Goal: Communication & Community: Answer question/provide support

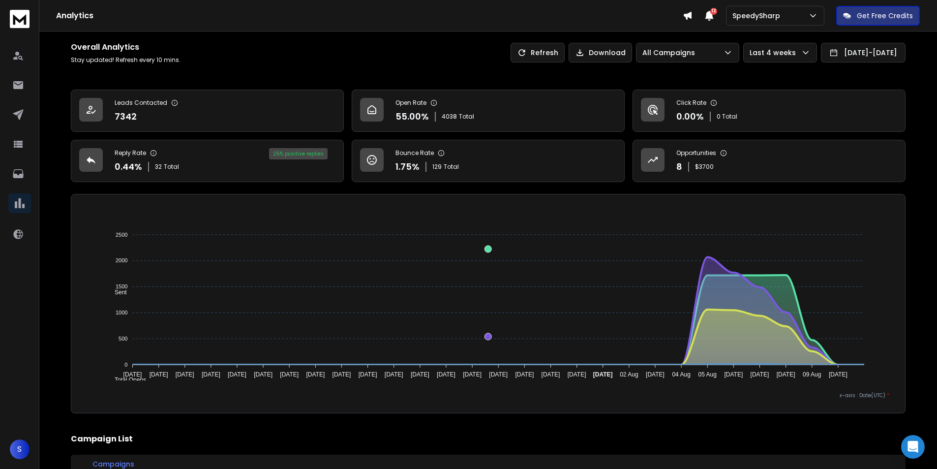
click at [5, 197] on div "S" at bounding box center [19, 234] width 39 height 469
click at [12, 208] on icon at bounding box center [19, 203] width 15 height 15
click at [14, 178] on icon at bounding box center [18, 173] width 10 height 9
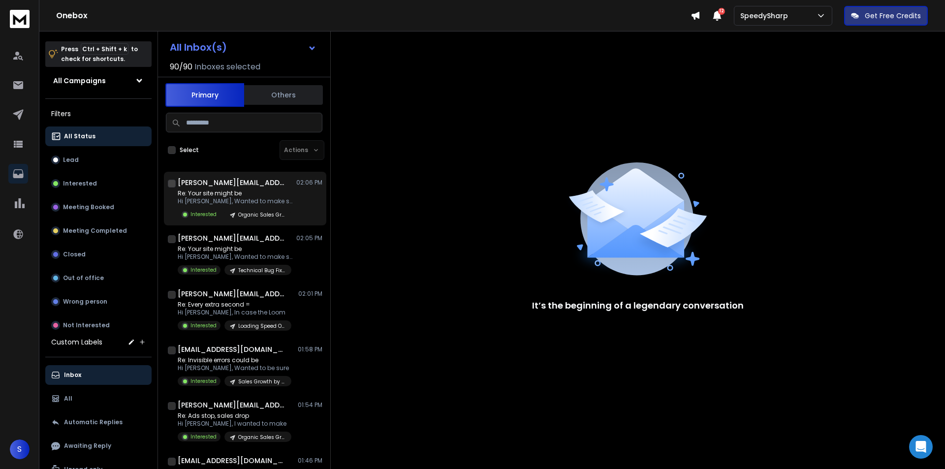
click at [222, 202] on p "Hi [PERSON_NAME], Wanted to make sure" at bounding box center [237, 201] width 118 height 8
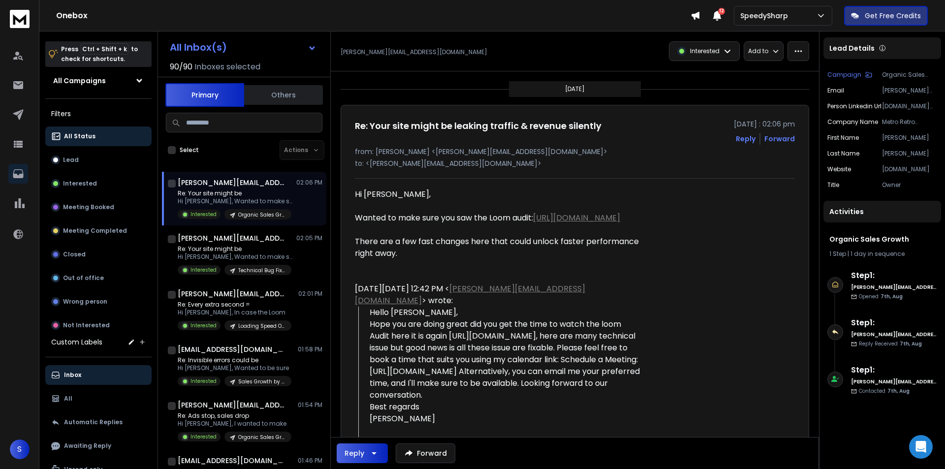
click at [229, 194] on p "Re: Your site might be" at bounding box center [237, 193] width 118 height 8
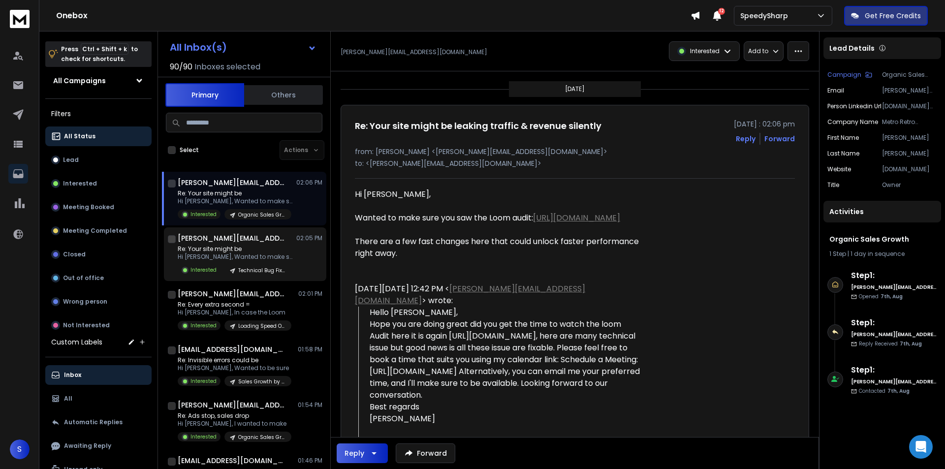
click at [229, 238] on h1 "[PERSON_NAME][EMAIL_ADDRESS][DOMAIN_NAME]" at bounding box center [232, 238] width 108 height 10
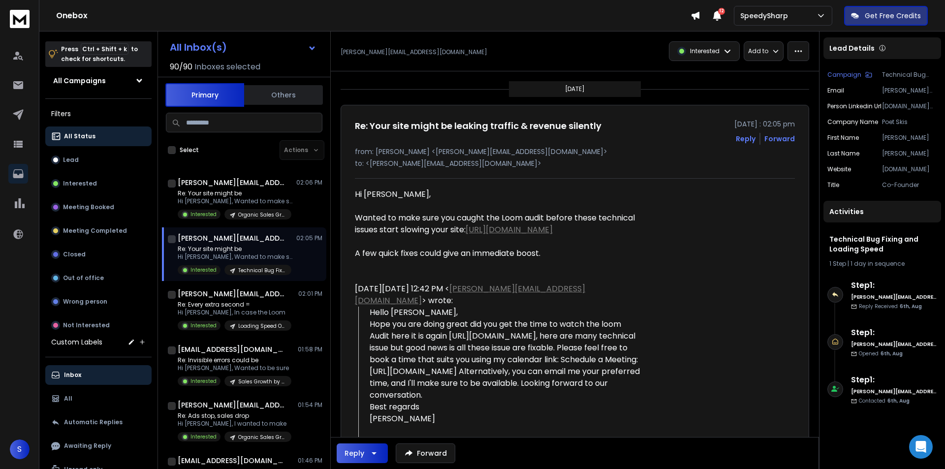
click at [229, 171] on div "[PERSON_NAME][EMAIL_ADDRESS][DOMAIN_NAME] 02:06 PM Re: Your site might be Hi [P…" at bounding box center [244, 343] width 172 height 347
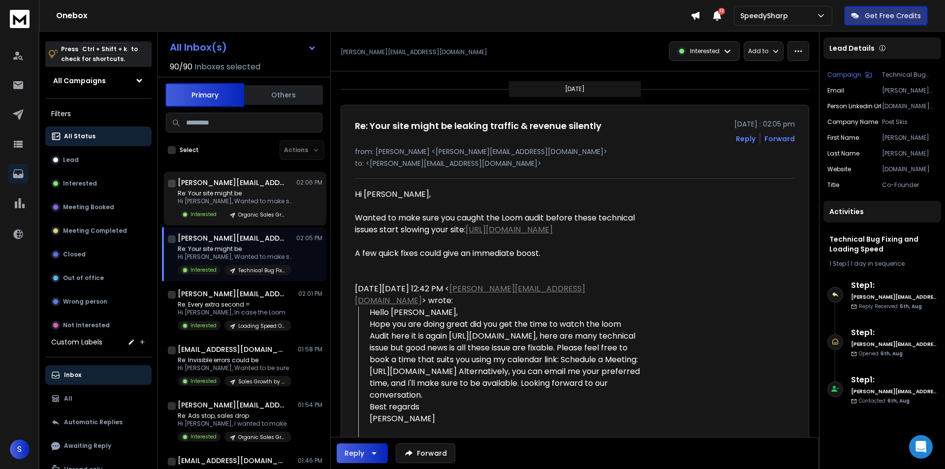
click at [224, 187] on div "[PERSON_NAME][EMAIL_ADDRESS][DOMAIN_NAME] 02:06 PM Re: Your site might be Hi [P…" at bounding box center [250, 199] width 145 height 42
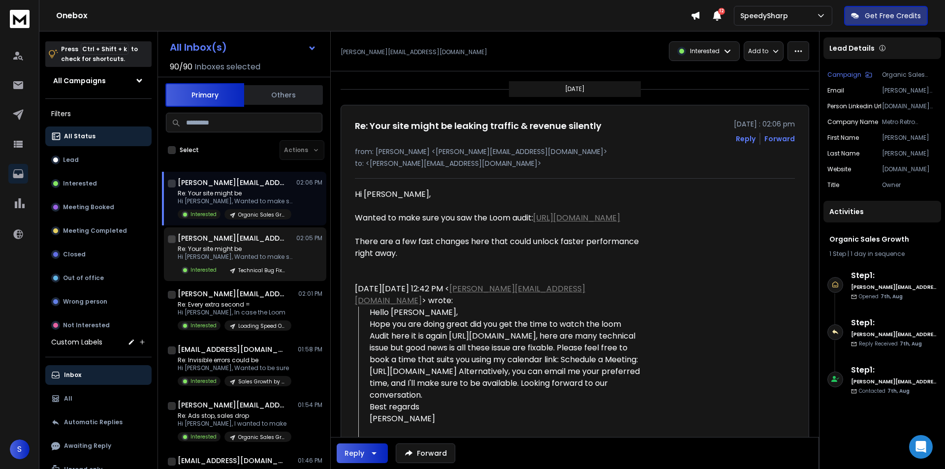
click at [228, 248] on p "Re: Your site might be" at bounding box center [237, 249] width 118 height 8
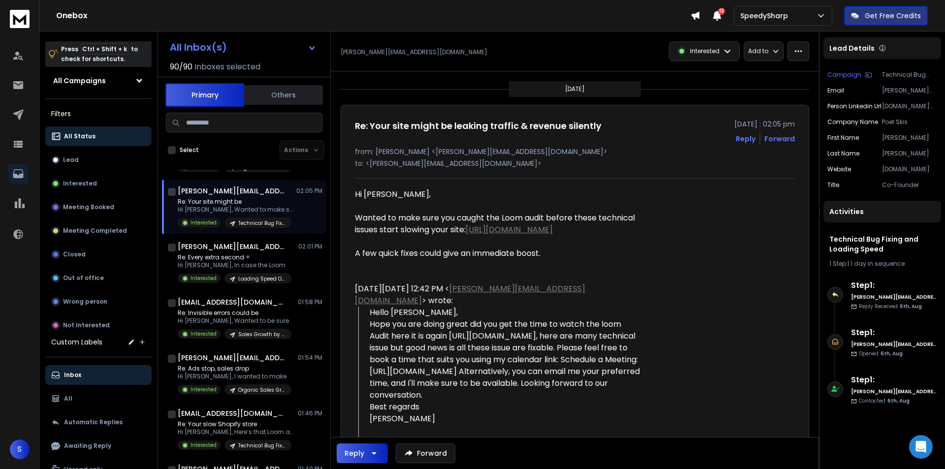
scroll to position [49, 0]
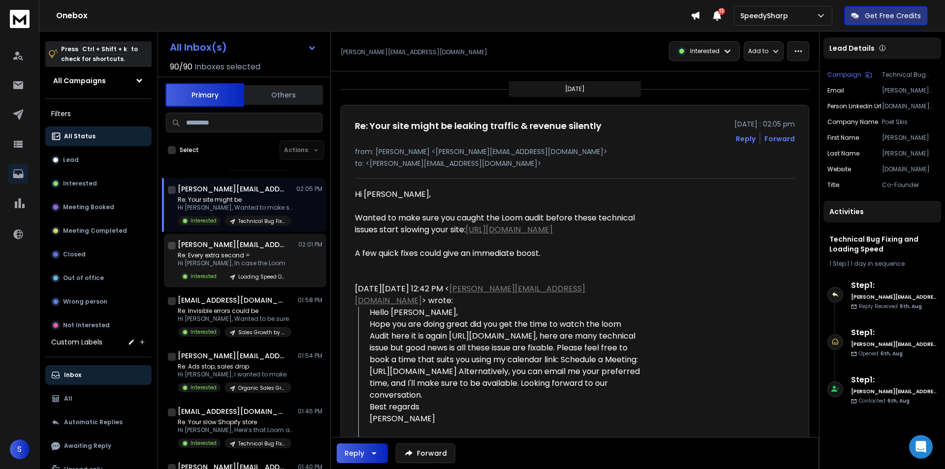
click at [230, 256] on p "Re: Every extra second =" at bounding box center [235, 255] width 114 height 8
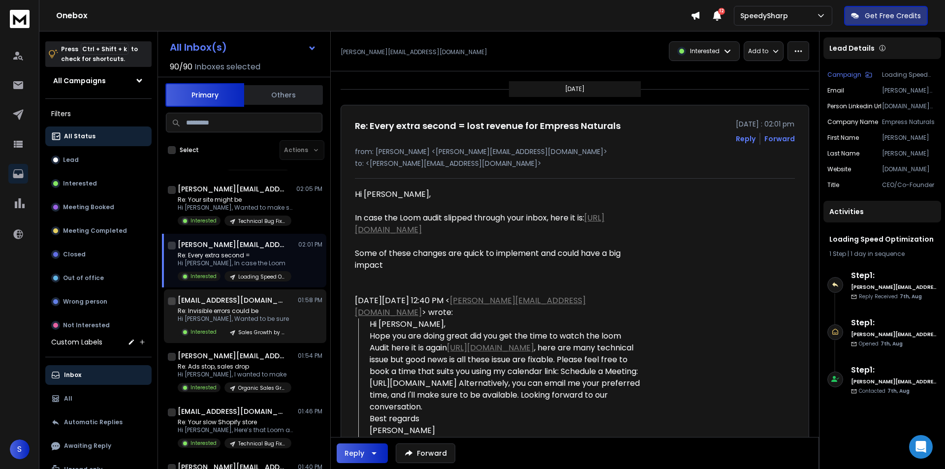
click at [236, 307] on div "[EMAIL_ADDRESS][DOMAIN_NAME] 01:58 PM Re: Invisible errors could be Hi [PERSON_…" at bounding box center [250, 316] width 145 height 42
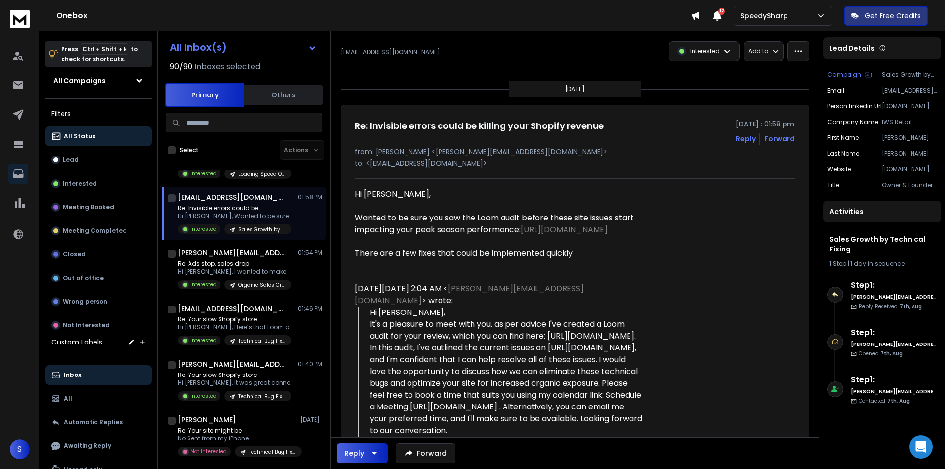
scroll to position [197, 0]
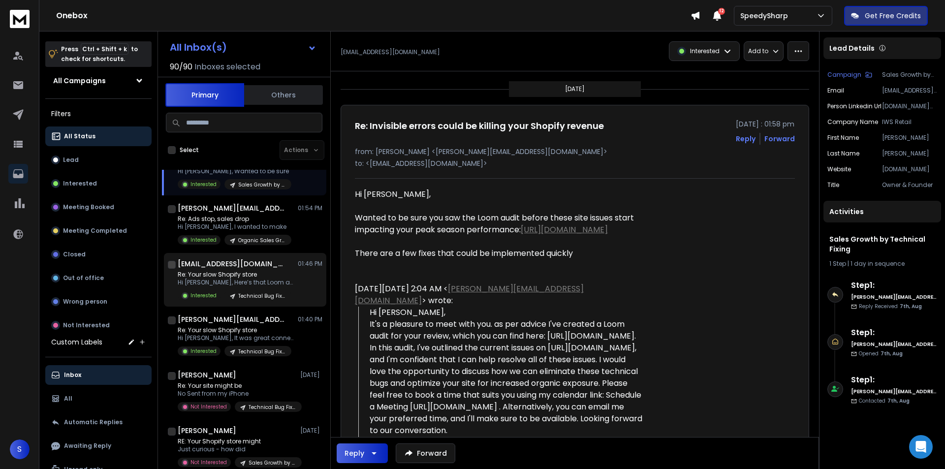
click at [260, 261] on div "[PERSON_NAME][EMAIL_ADDRESS][DOMAIN_NAME] 01:46 PM" at bounding box center [250, 264] width 145 height 10
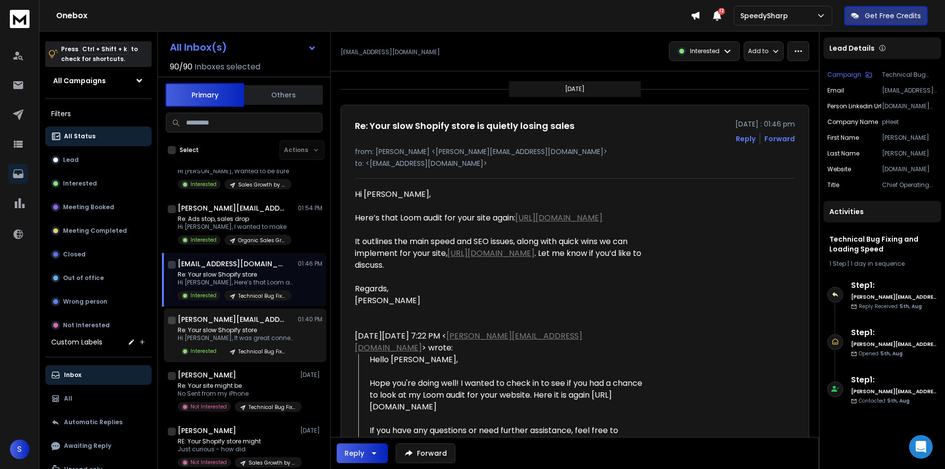
click at [252, 327] on p "Re: Your slow Shopify store" at bounding box center [237, 330] width 118 height 8
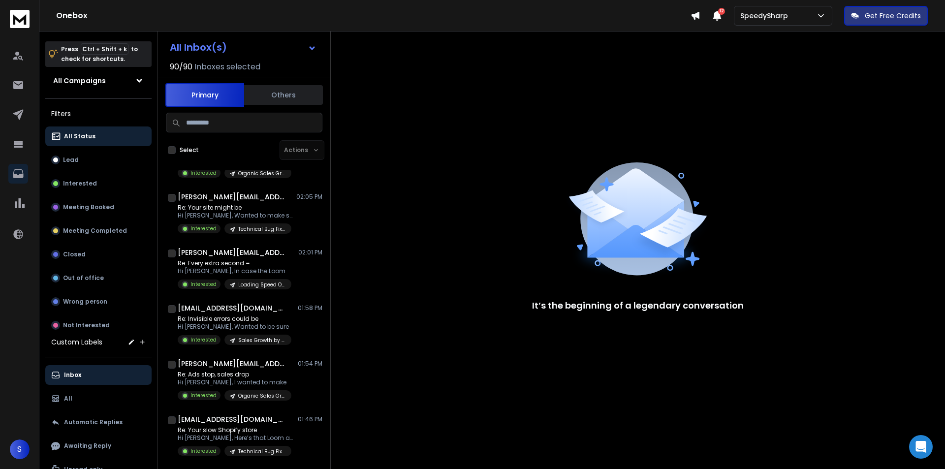
scroll to position [0, 0]
